Goal: Task Accomplishment & Management: Manage account settings

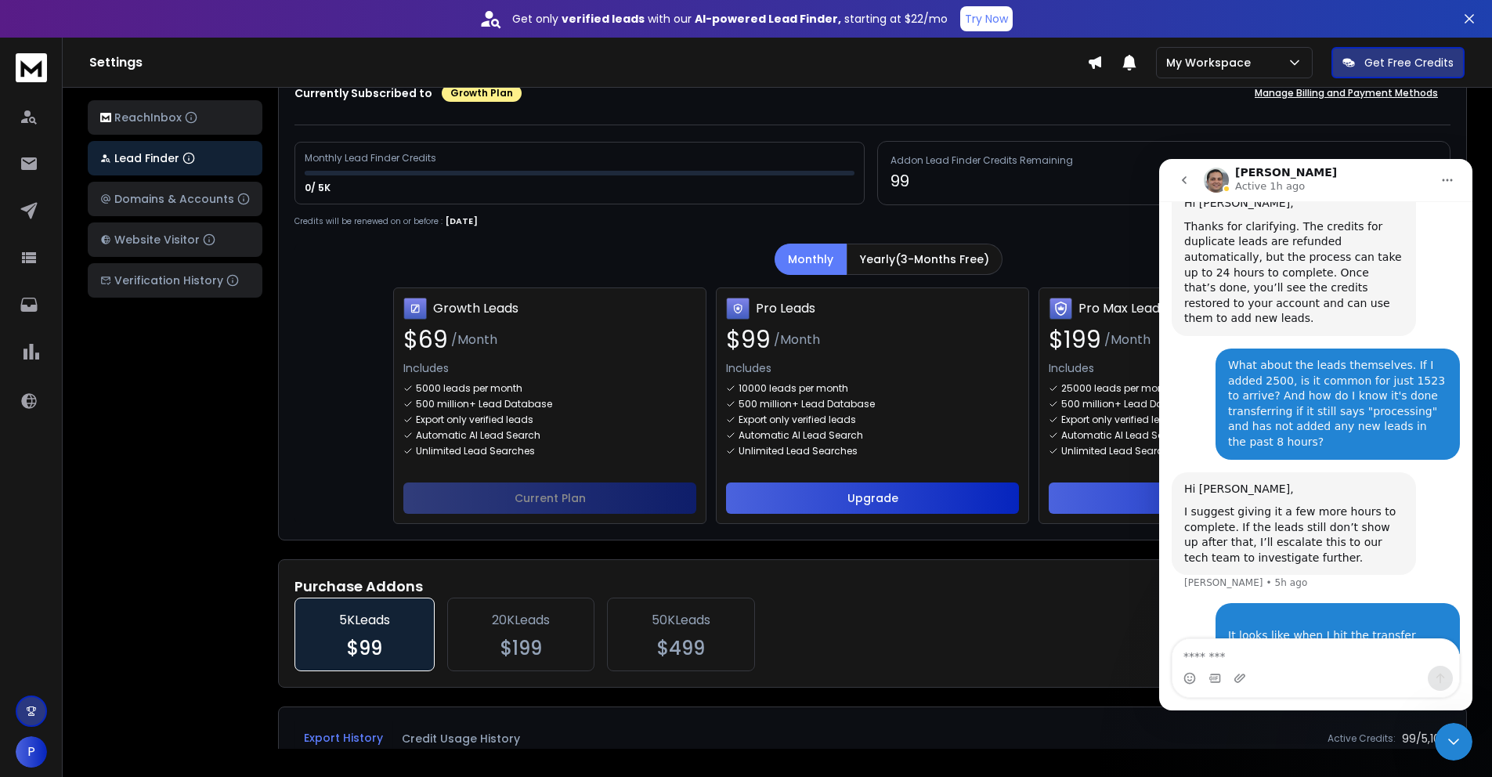
scroll to position [347, 0]
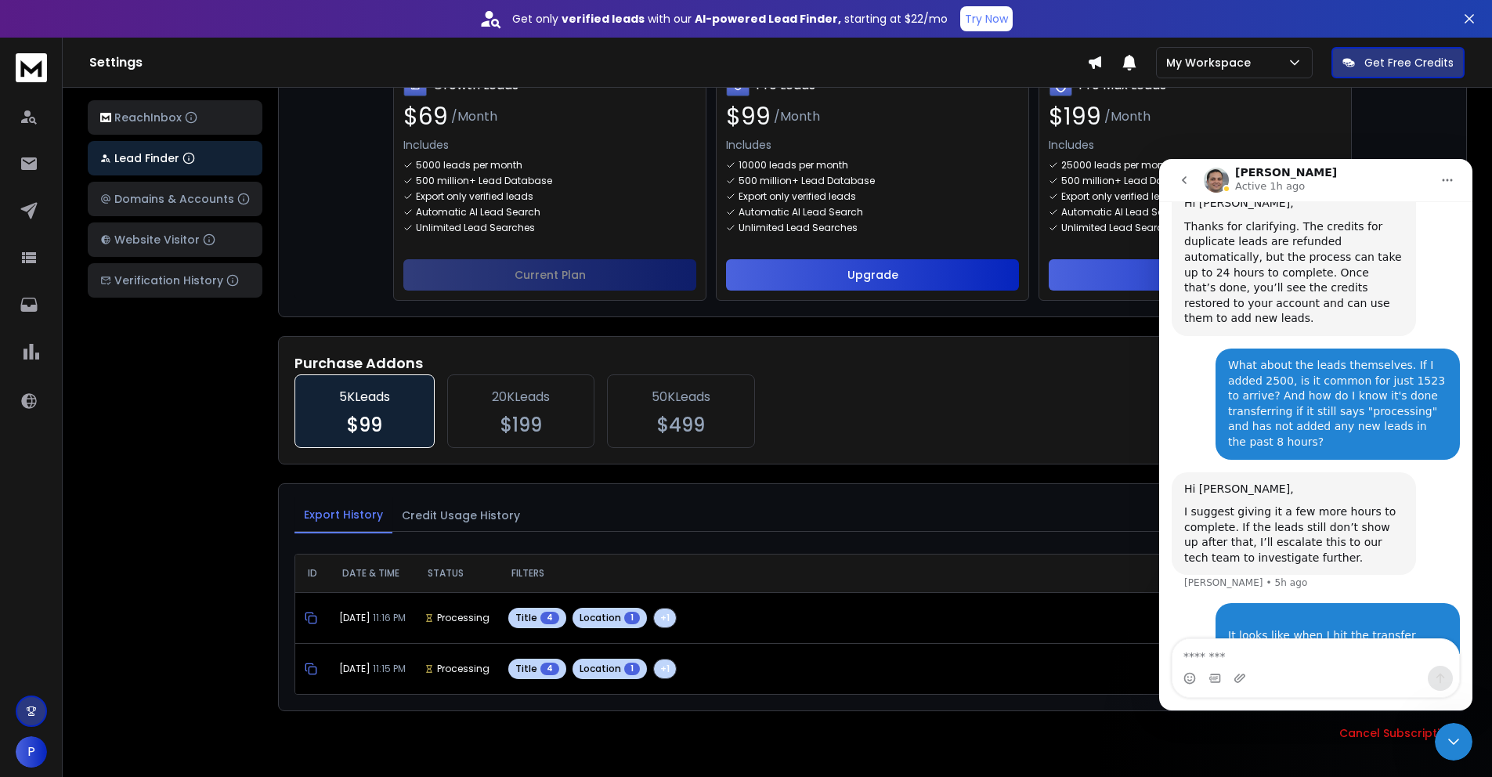
click at [1451, 746] on icon "Close Intercom Messenger" at bounding box center [1453, 741] width 19 height 19
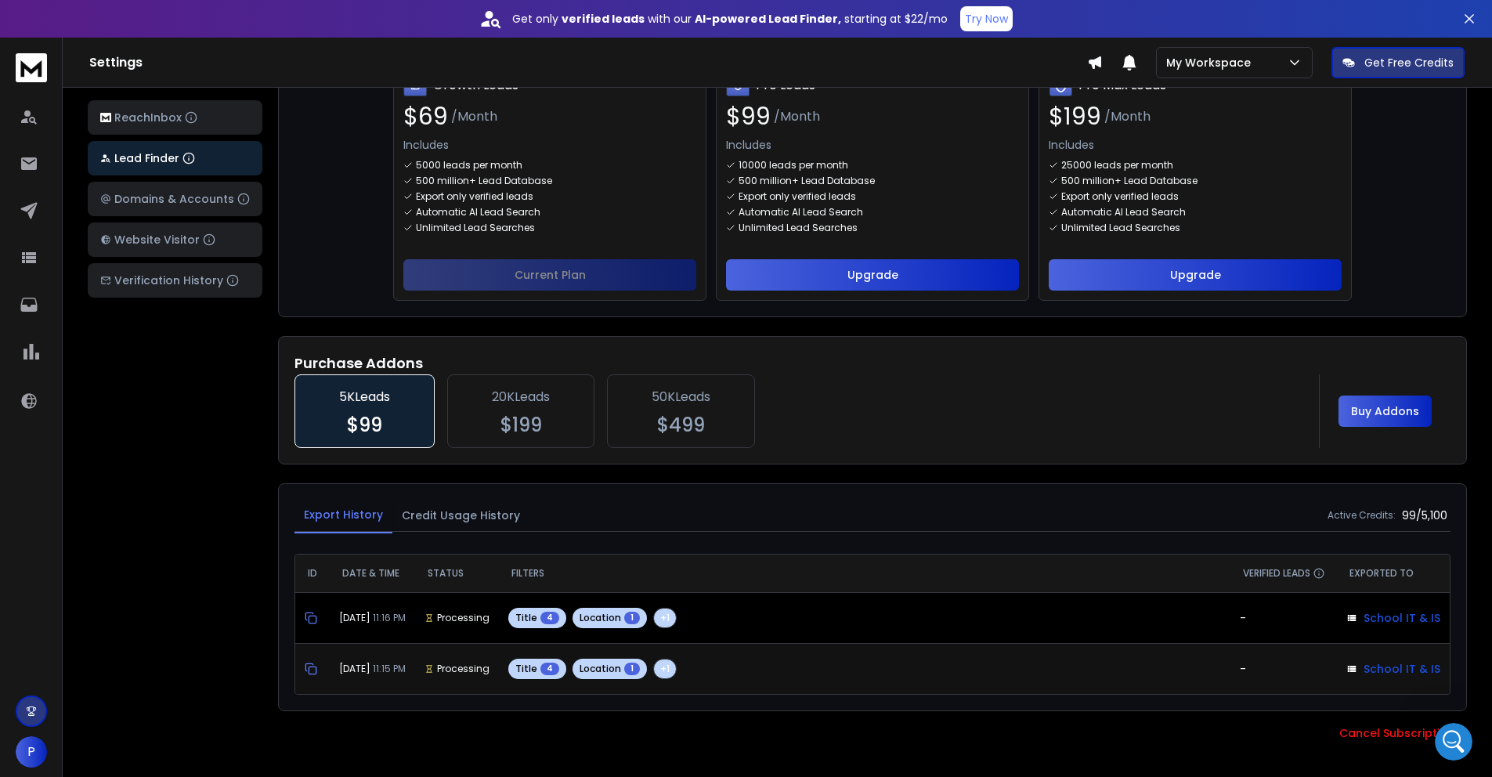
scroll to position [846, 0]
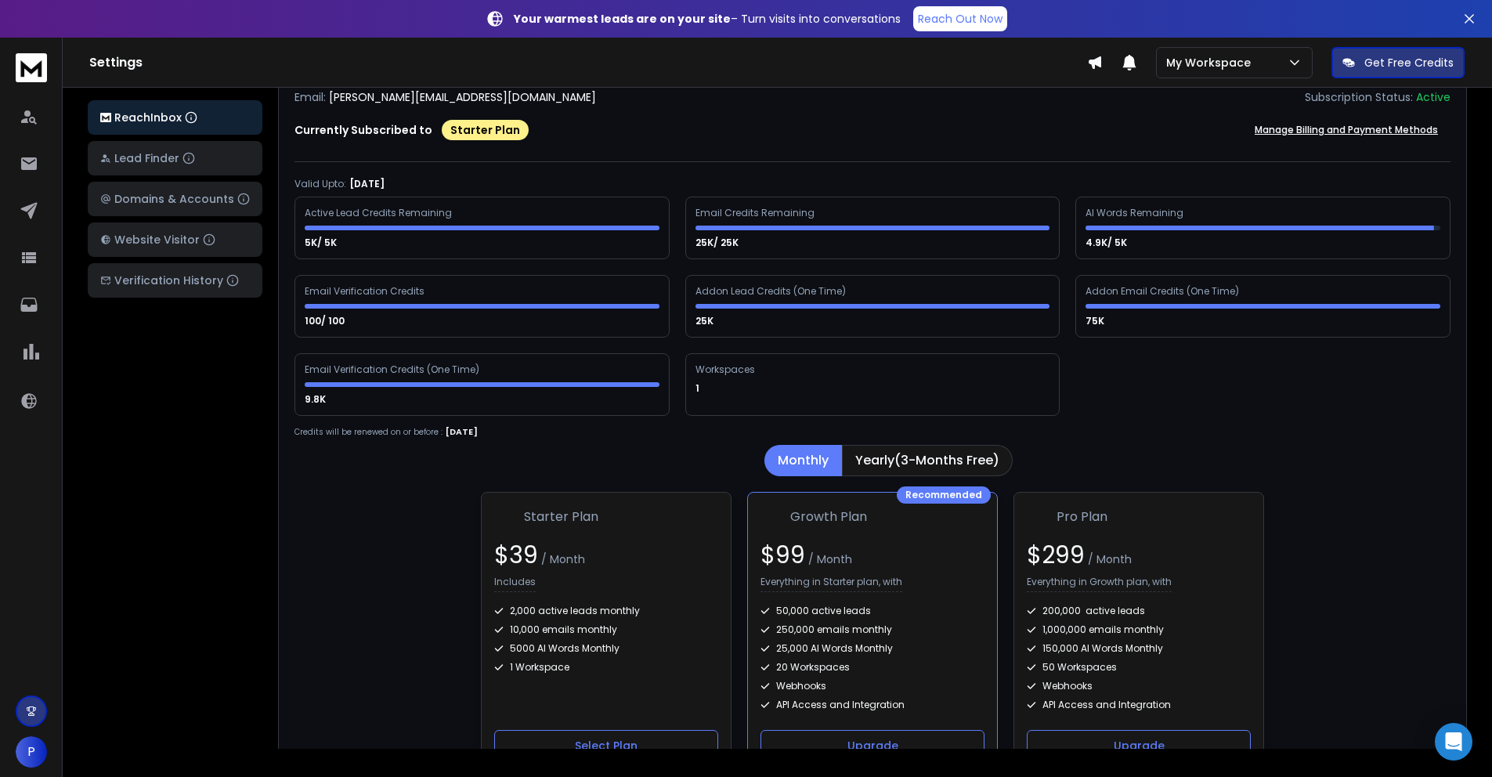
scroll to position [78, 0]
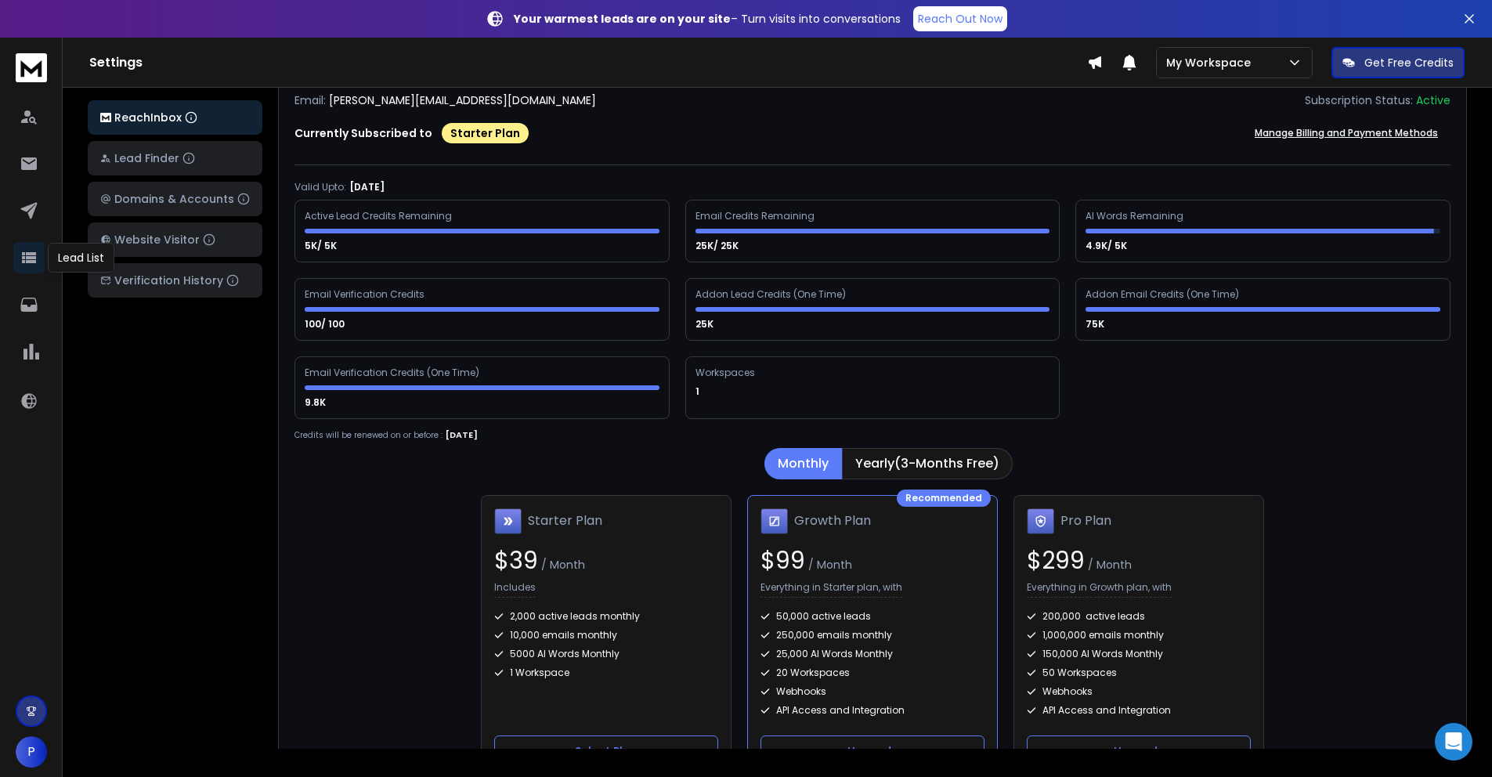
click at [27, 254] on icon at bounding box center [29, 257] width 14 height 11
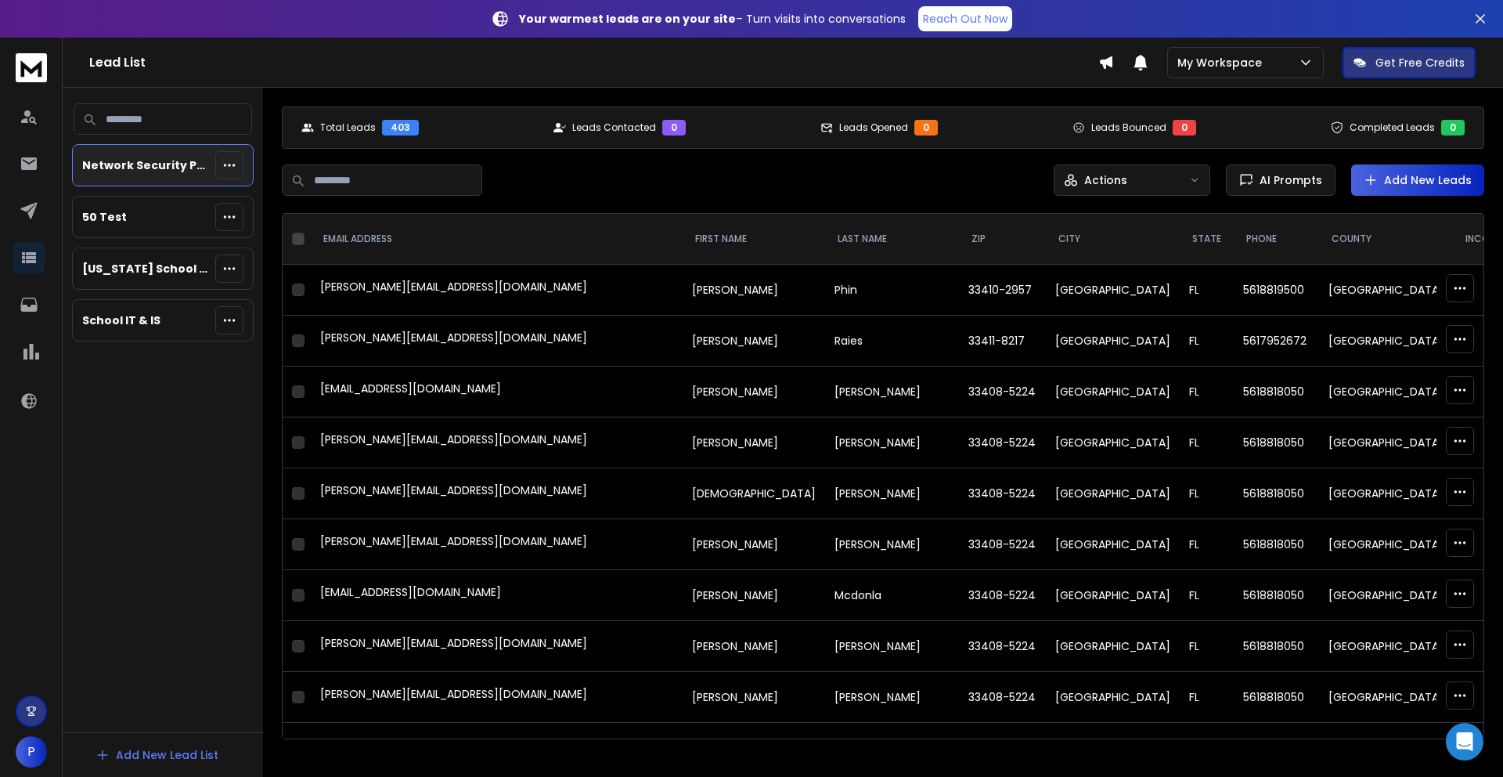
click at [146, 316] on p "School IT & IS" at bounding box center [121, 320] width 78 height 16
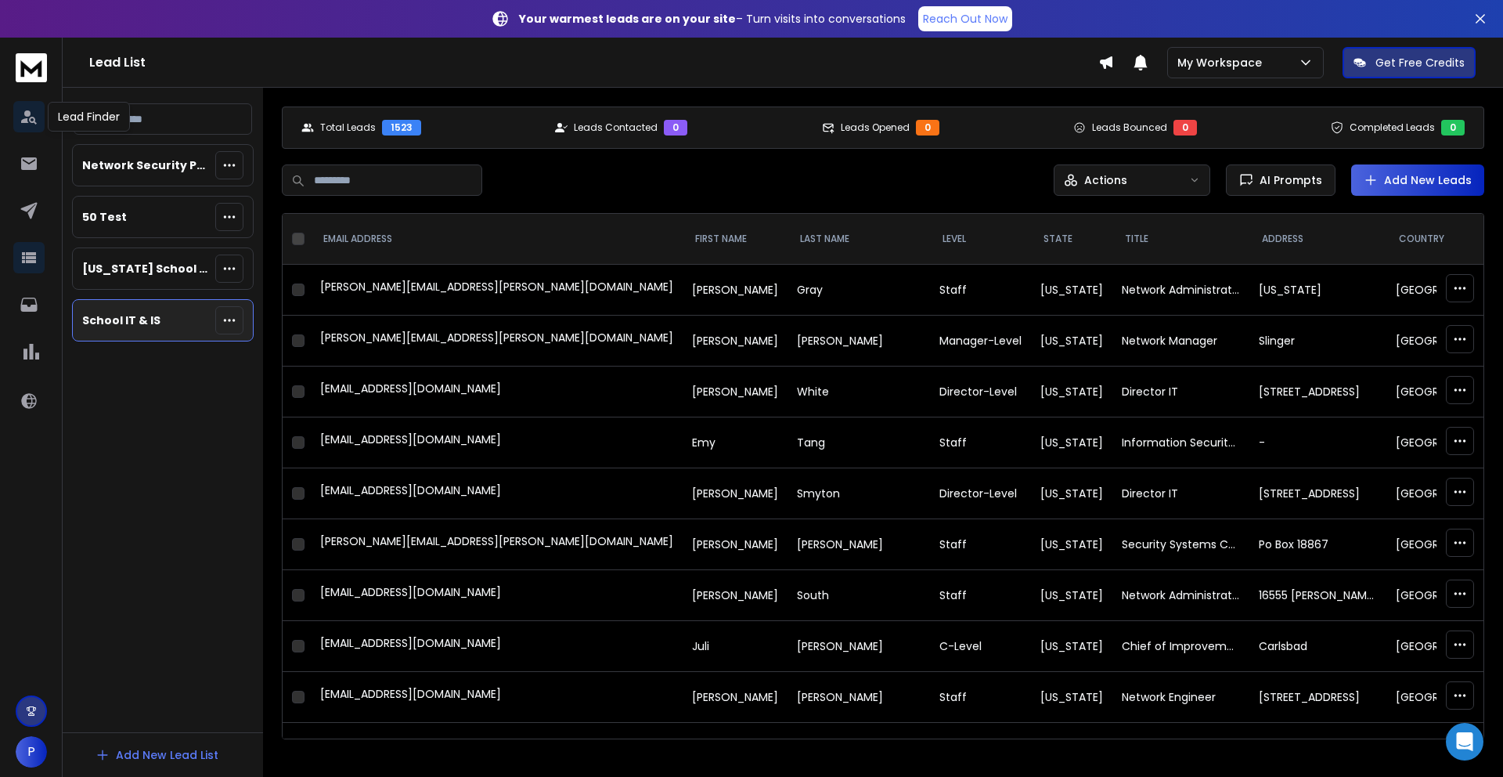
click at [27, 116] on circle at bounding box center [27, 113] width 6 height 6
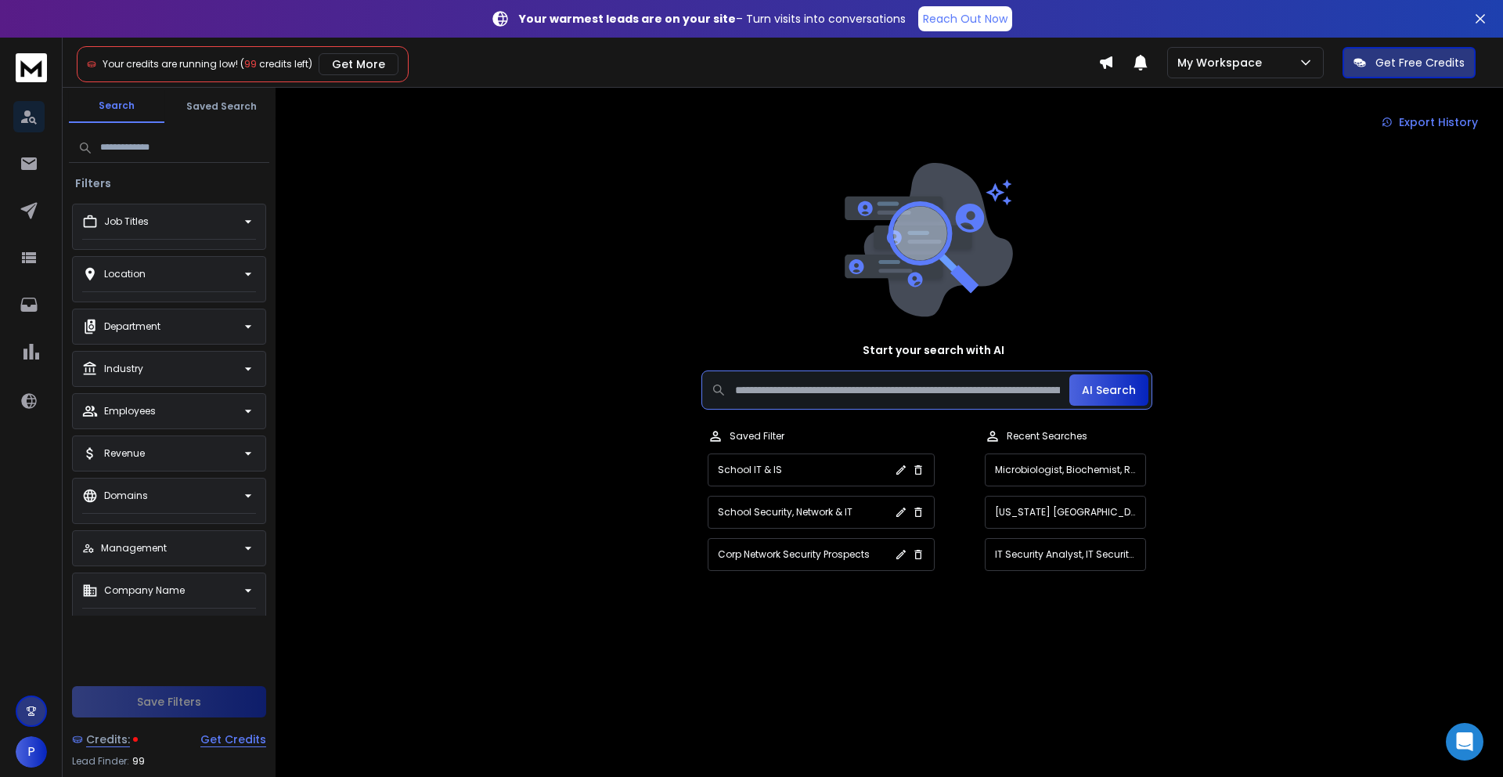
click at [103, 740] on span "Credits:" at bounding box center [108, 739] width 44 height 16
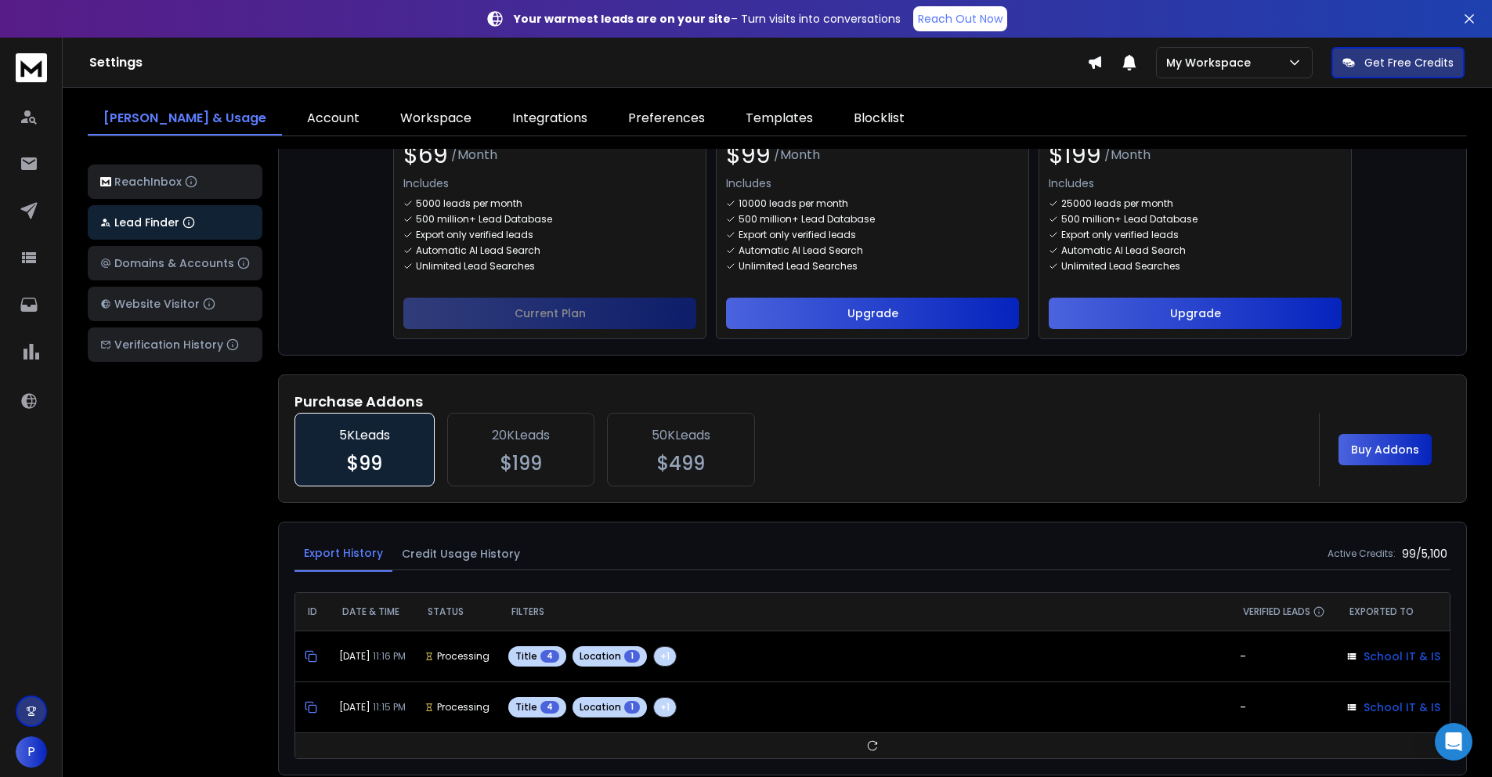
scroll to position [65, 0]
